Goal: Communication & Community: Answer question/provide support

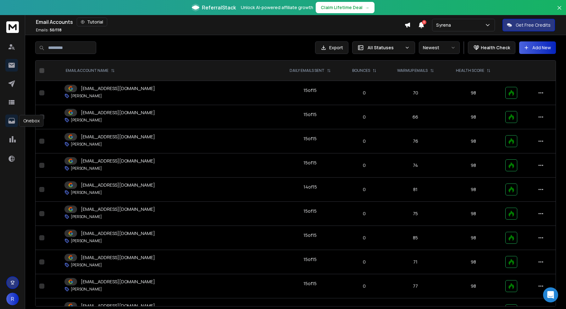
click at [12, 120] on icon at bounding box center [12, 121] width 8 height 8
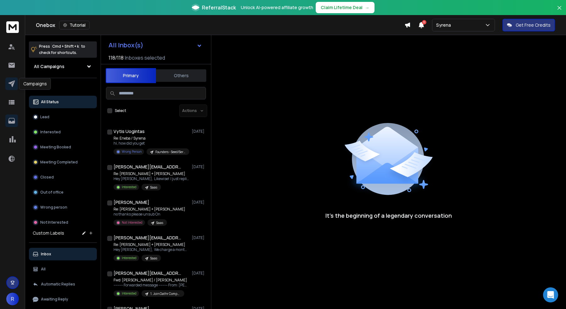
click at [12, 82] on icon at bounding box center [11, 84] width 7 height 7
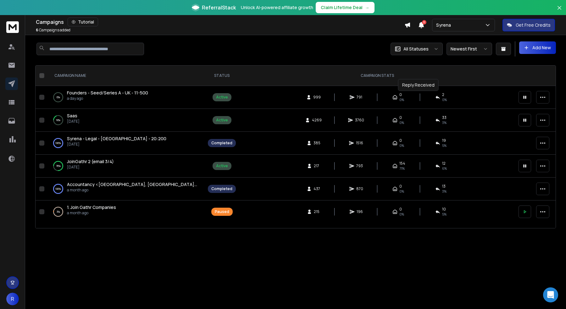
click at [432, 96] on div "2 0 %" at bounding box center [441, 97] width 19 height 10
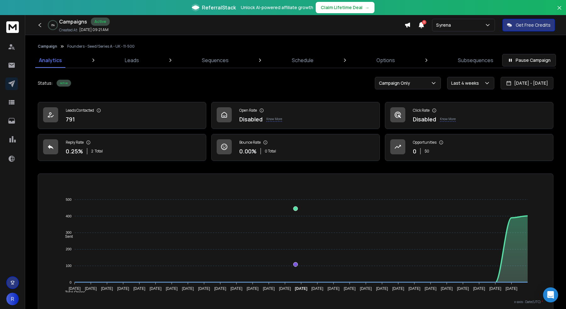
click at [113, 148] on link "Reply Rate 0.25 % 2 Total" at bounding box center [122, 147] width 168 height 27
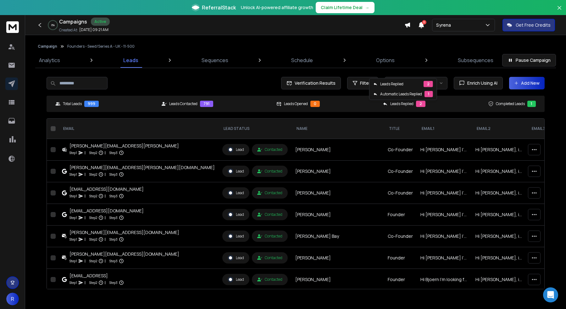
click at [404, 102] on p "Leads Replied" at bounding box center [401, 103] width 23 height 5
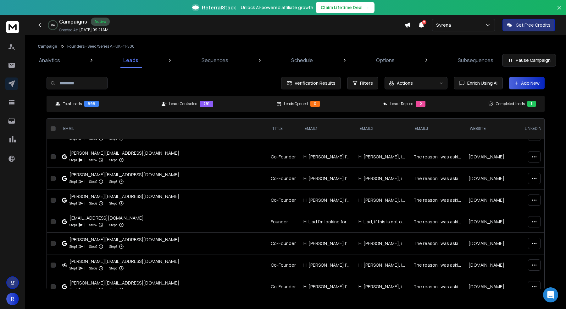
scroll to position [246, 129]
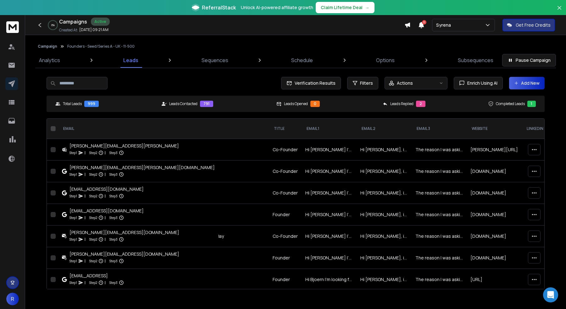
scroll to position [0, 76]
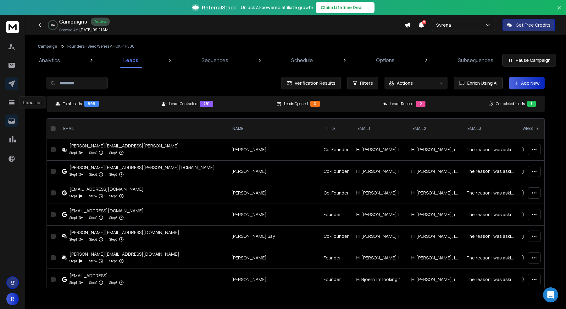
click at [10, 119] on icon at bounding box center [12, 121] width 8 height 8
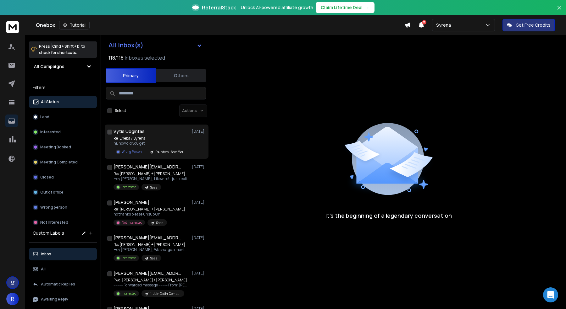
click at [125, 130] on h1 "Vytis Uogintas" at bounding box center [128, 131] width 31 height 6
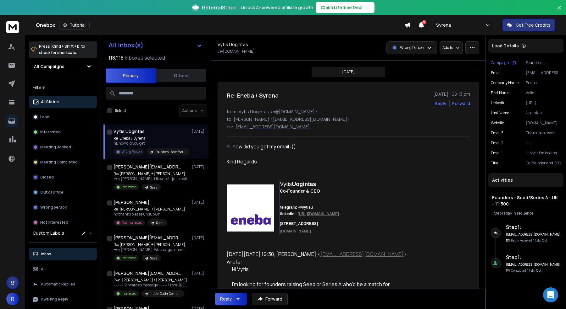
click at [339, 212] on link "[URL][DOMAIN_NAME]" at bounding box center [318, 214] width 42 height 4
click at [441, 104] on button "Reply" at bounding box center [440, 104] width 12 height 6
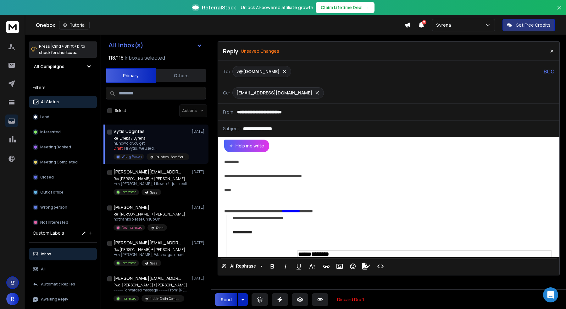
click at [219, 298] on button "Send" at bounding box center [226, 300] width 22 height 13
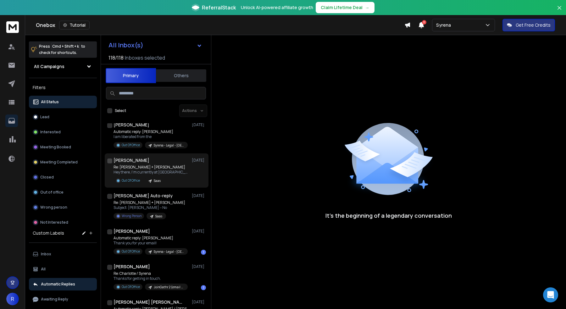
scroll to position [322, 0]
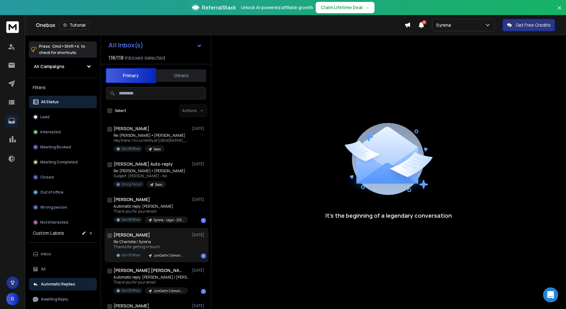
click at [144, 241] on p "Re: Charlotte / Syrena" at bounding box center [150, 242] width 74 height 5
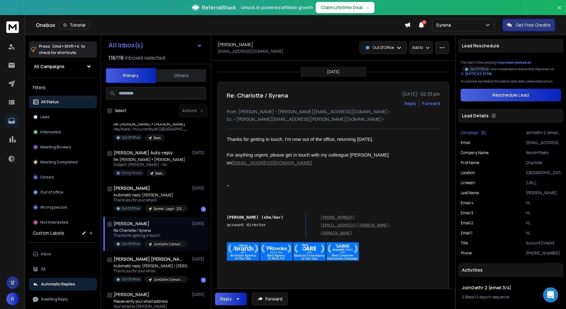
scroll to position [0, 0]
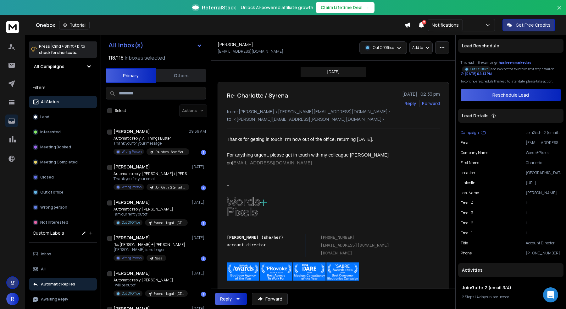
click at [424, 26] on icon at bounding box center [421, 25] width 6 height 6
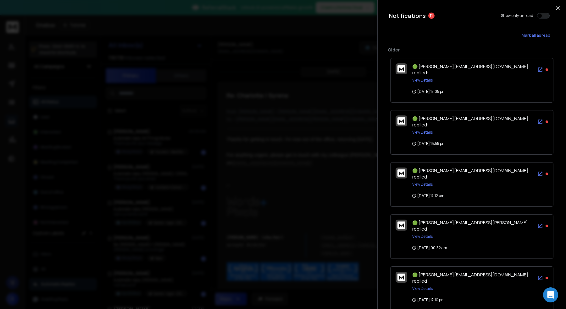
click at [557, 7] on icon "button" at bounding box center [557, 8] width 6 height 6
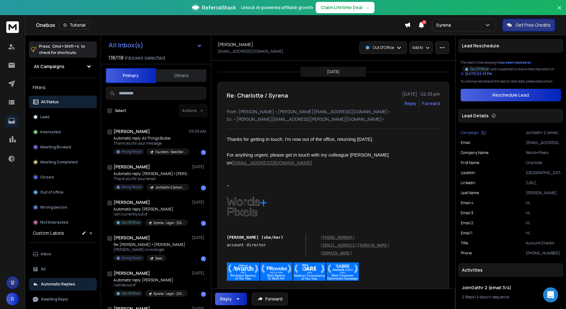
click at [558, 8] on icon "Close banner" at bounding box center [559, 8] width 4 height 4
